Goal: Task Accomplishment & Management: Manage account settings

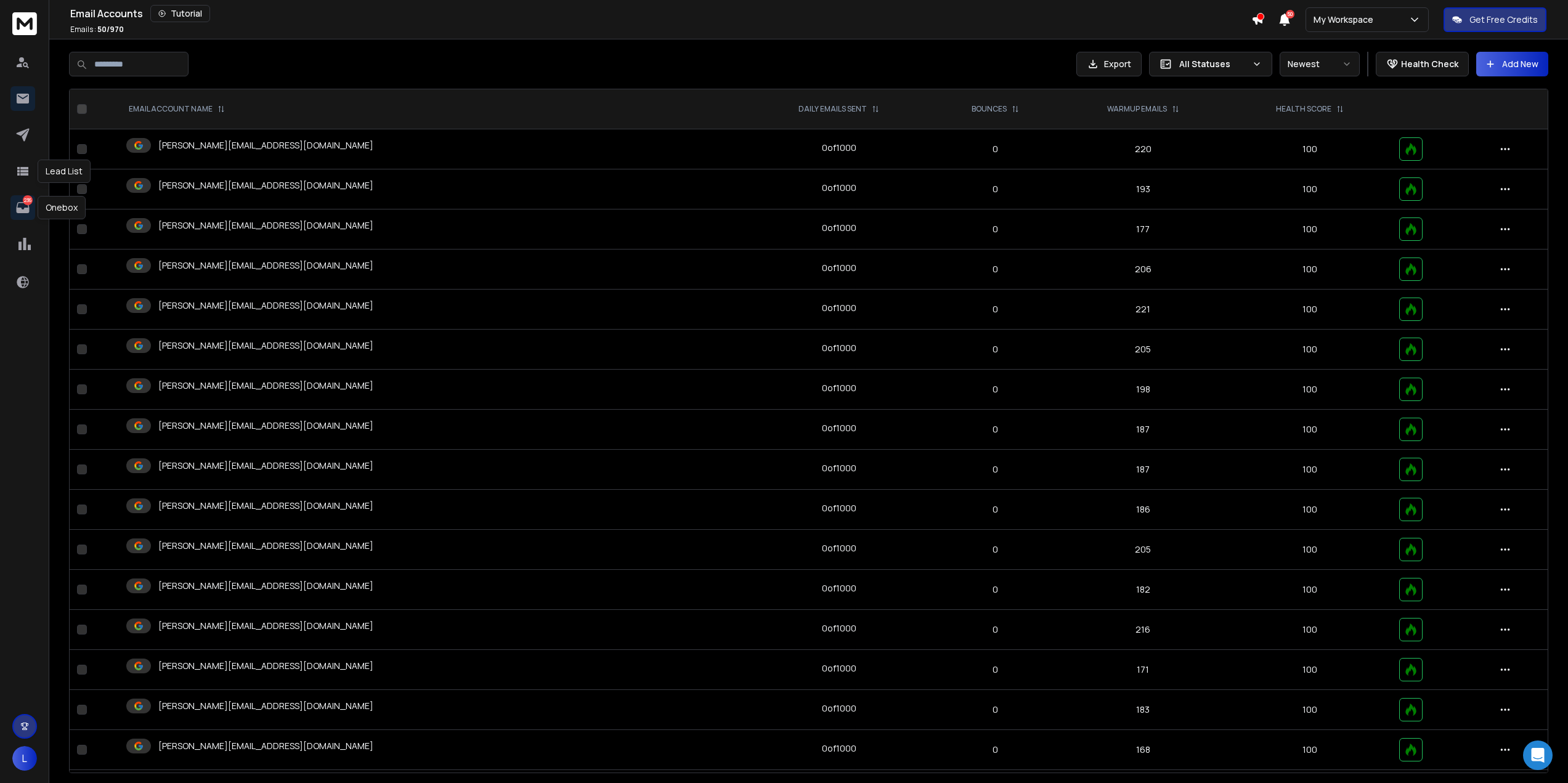
click at [26, 199] on p "236" at bounding box center [28, 200] width 10 height 10
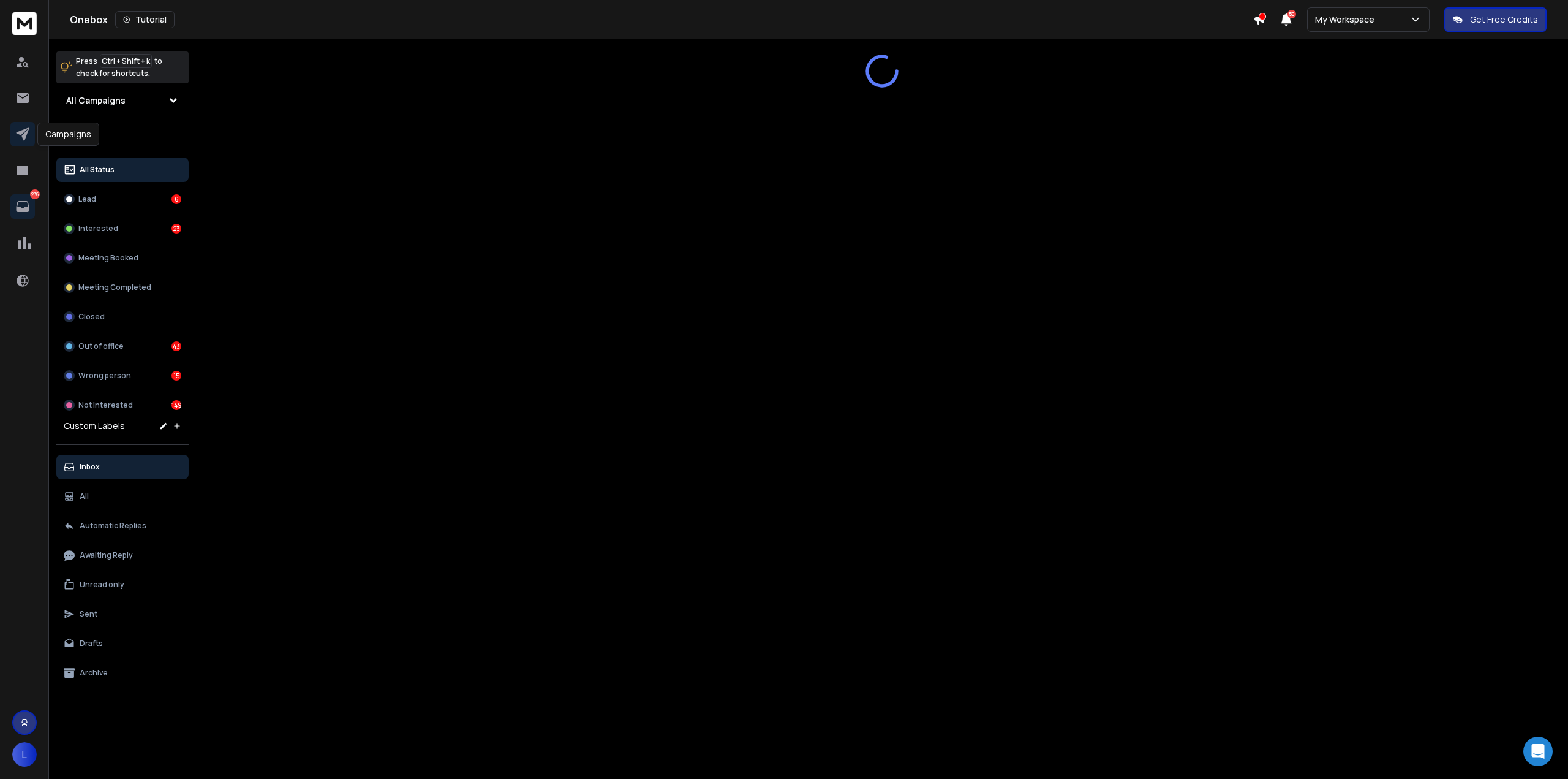
click at [26, 145] on link at bounding box center [23, 134] width 25 height 25
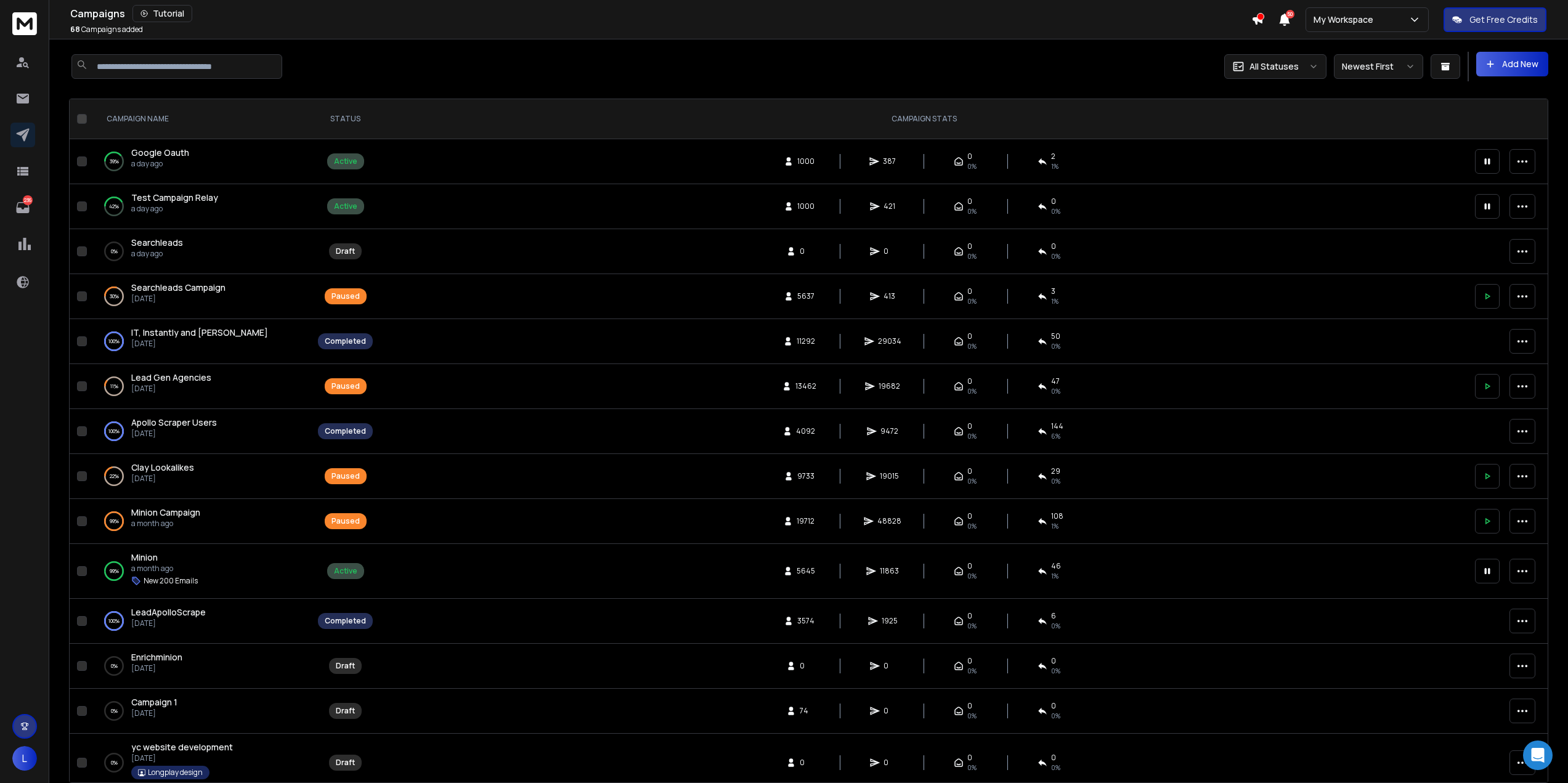
click at [557, 151] on td "1000 387 0 0% 2 1 %" at bounding box center [923, 161] width 1087 height 45
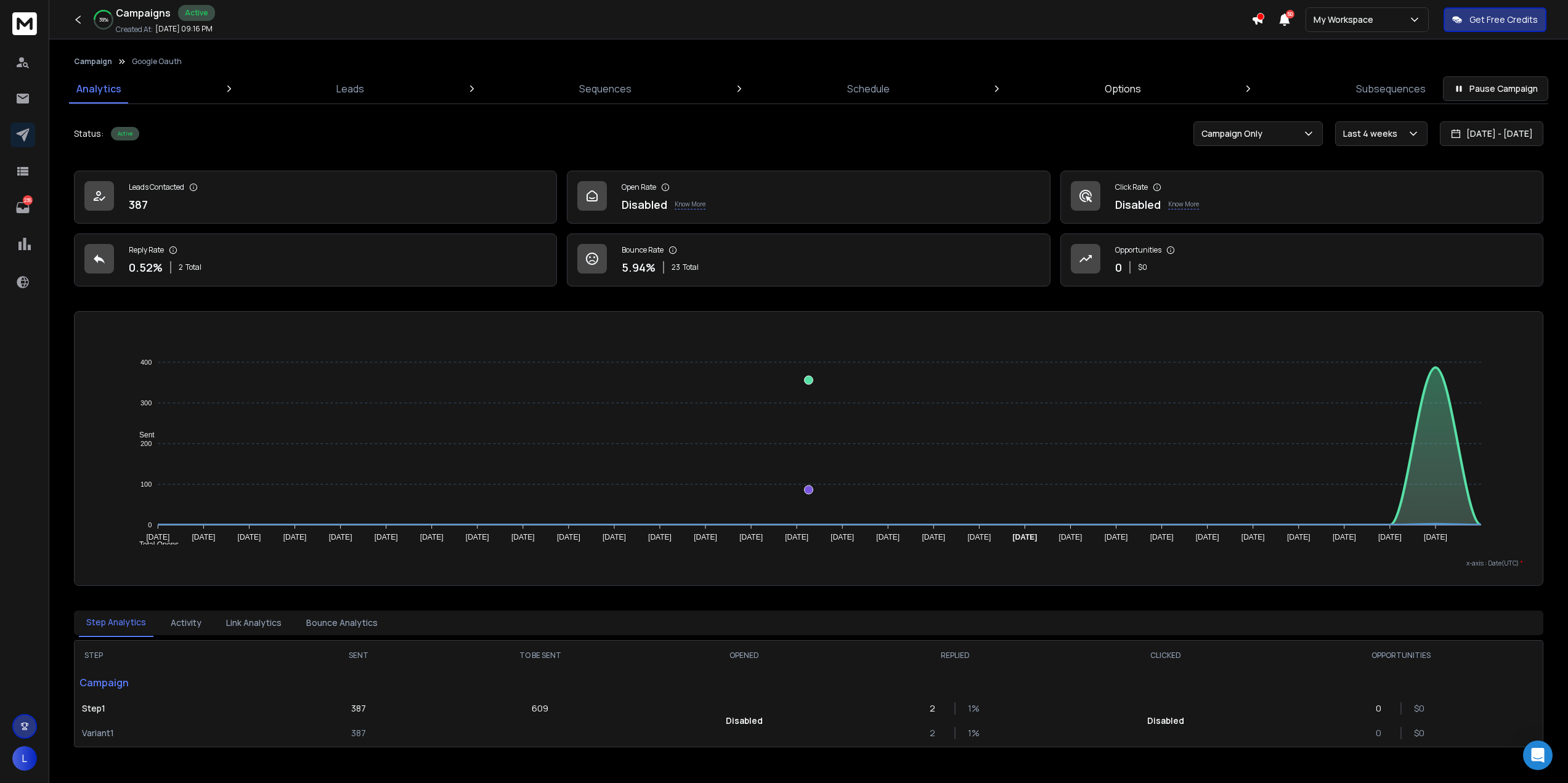
click at [1102, 79] on link "Options" at bounding box center [1122, 88] width 51 height 30
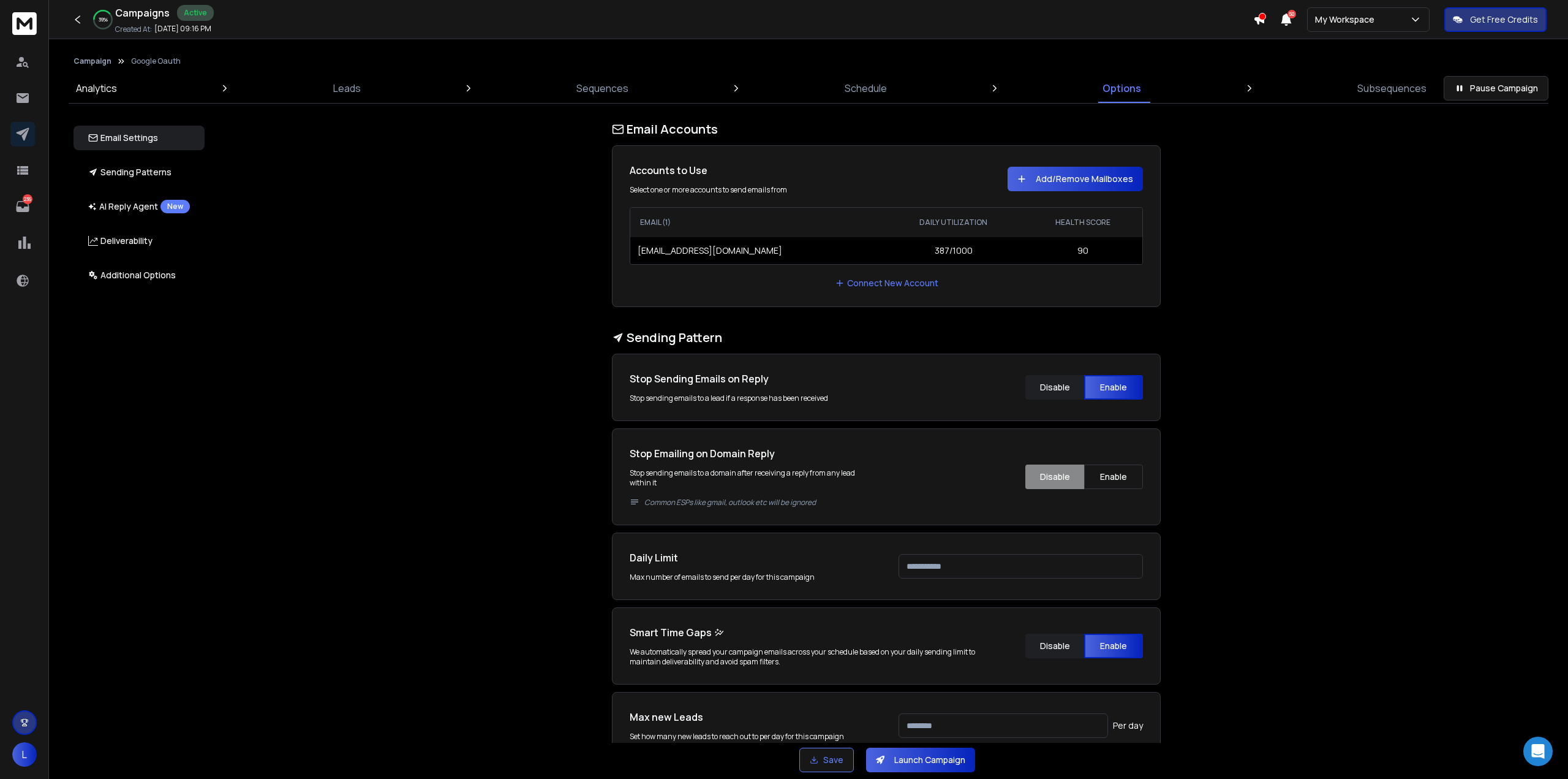
click at [117, 95] on p "Analytics" at bounding box center [97, 88] width 41 height 14
